Goal: Find contact information: Find contact information

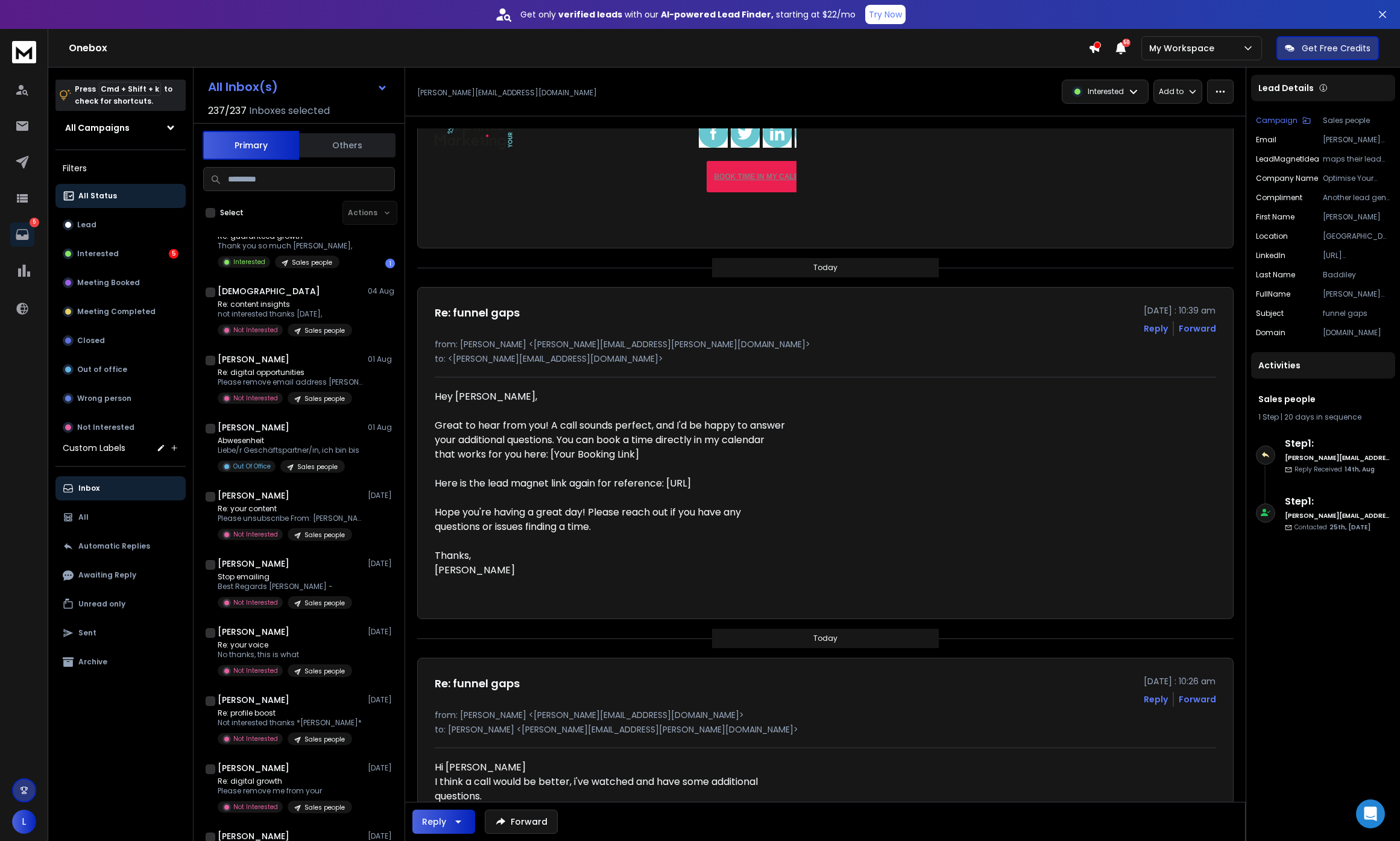
scroll to position [3151, 0]
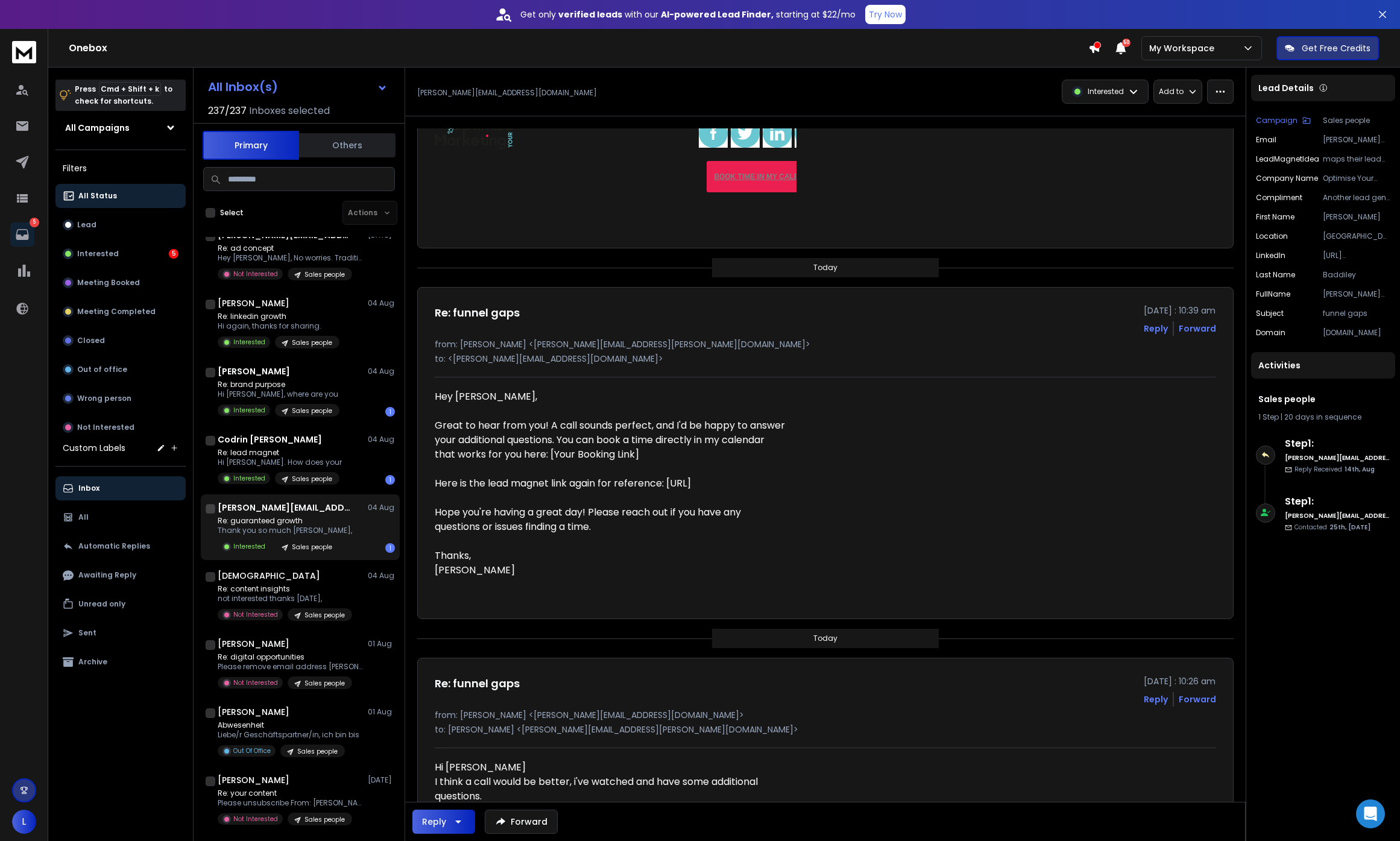
click at [351, 542] on div "Re: guaranteed growth Thank you so much [PERSON_NAME], Interested Sales people 1" at bounding box center [306, 534] width 178 height 37
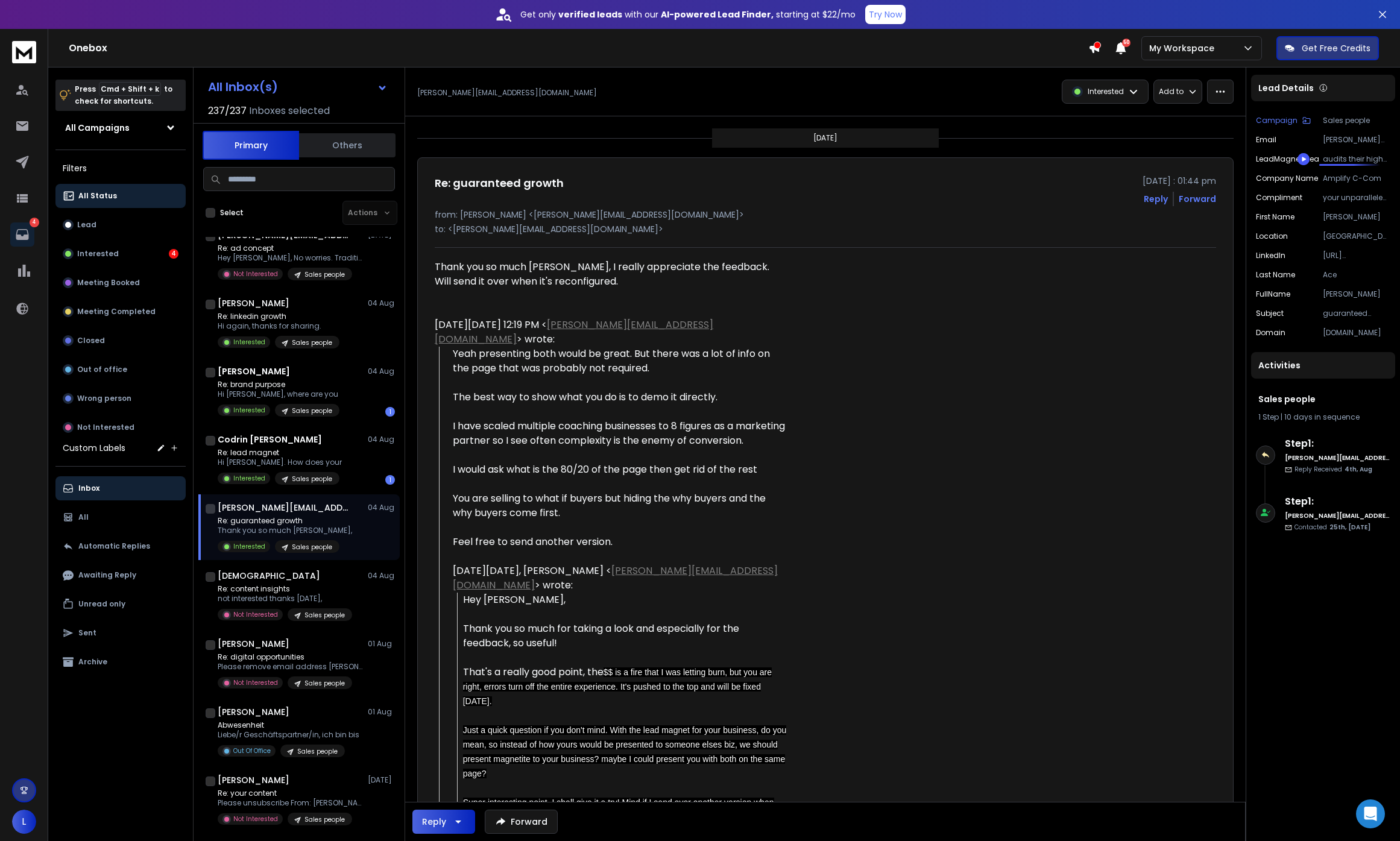
click at [1349, 158] on p "audits their high-ticket offer and sales journey, pinpointing where to unlock s…" at bounding box center [1357, 159] width 68 height 10
click at [1360, 255] on p "[URL][DOMAIN_NAME]" at bounding box center [1357, 255] width 68 height 10
click at [1354, 334] on p "[DOMAIN_NAME]" at bounding box center [1357, 332] width 68 height 10
click at [1349, 174] on p "Amplify C-Com" at bounding box center [1357, 178] width 68 height 10
click at [1334, 294] on p "[PERSON_NAME]" at bounding box center [1357, 294] width 68 height 10
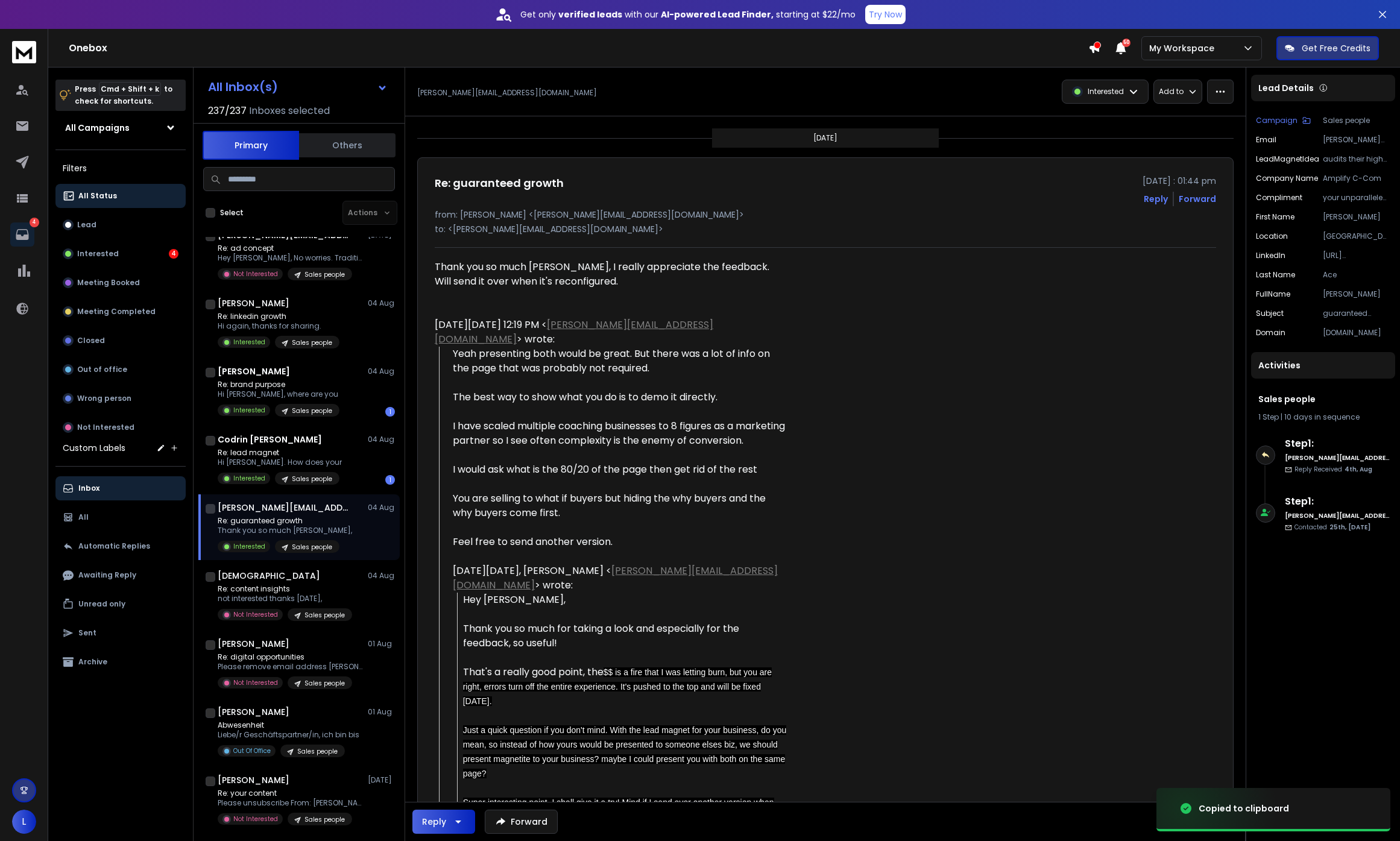
click at [1361, 134] on div "Campaign Sales people Email [PERSON_NAME][EMAIL_ADDRESS][DOMAIN_NAME] leadMagne…" at bounding box center [1323, 226] width 144 height 251
click at [1360, 139] on p "[PERSON_NAME][EMAIL_ADDRESS][DOMAIN_NAME]" at bounding box center [1357, 139] width 68 height 10
click at [1226, 94] on button "button" at bounding box center [1220, 91] width 27 height 24
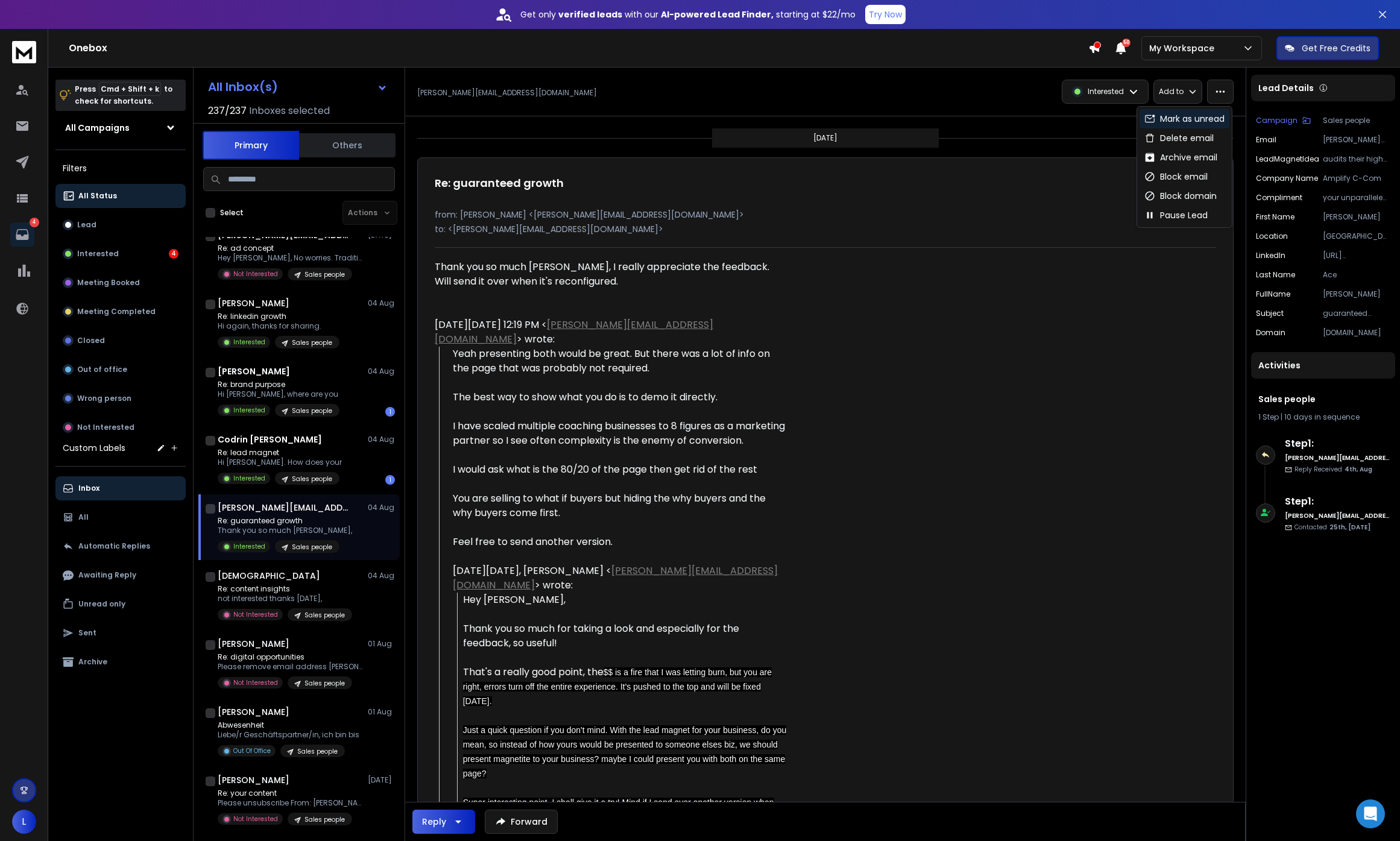
click at [1200, 123] on div "Mark as unread" at bounding box center [1184, 119] width 80 height 12
